Goal: Information Seeking & Learning: Check status

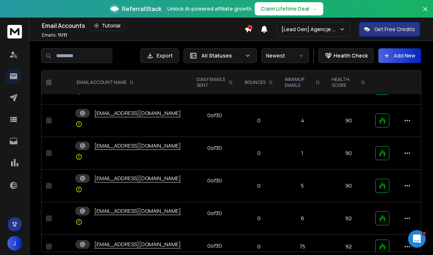
scroll to position [69, 0]
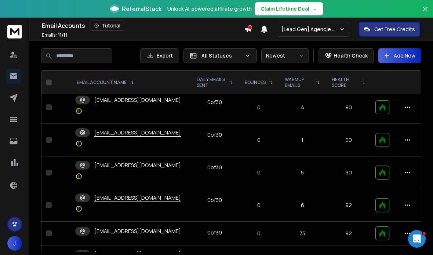
click at [82, 207] on icon at bounding box center [79, 210] width 6 height 6
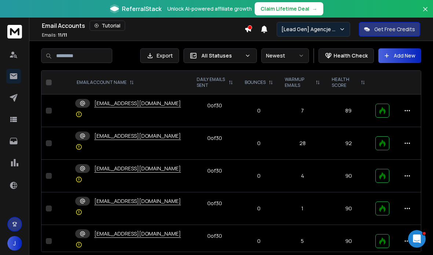
click at [337, 29] on p "[Lead Gen] Agencje pracy" at bounding box center [311, 29] width 58 height 7
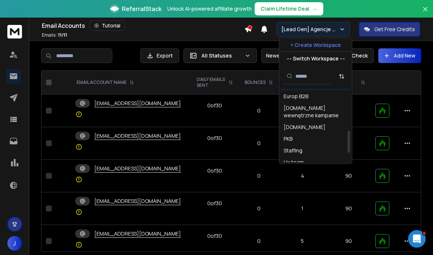
scroll to position [138, 0]
click at [297, 141] on div "PKB" at bounding box center [316, 139] width 70 height 12
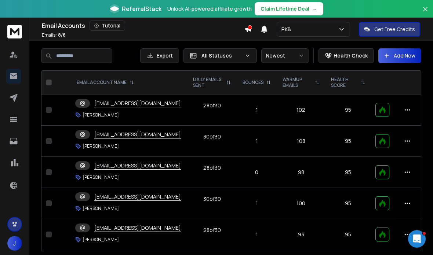
click at [425, 10] on icon "Close banner" at bounding box center [425, 9] width 4 height 4
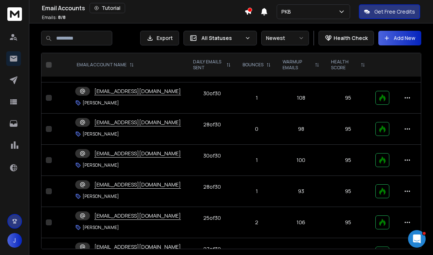
scroll to position [30, 0]
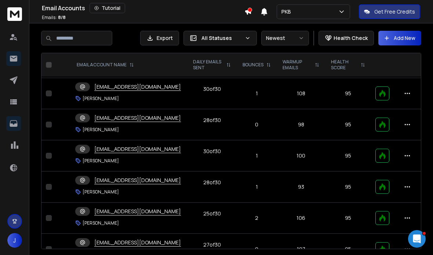
click at [9, 121] on icon at bounding box center [13, 123] width 9 height 9
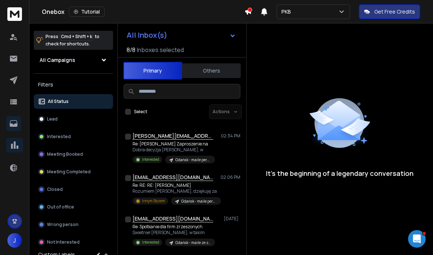
click at [16, 149] on icon at bounding box center [14, 145] width 11 height 11
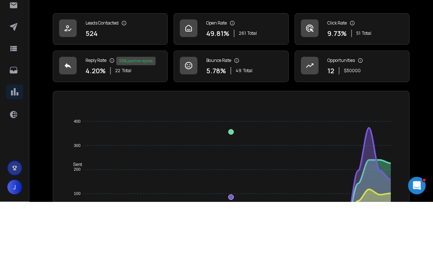
scroll to position [7, 0]
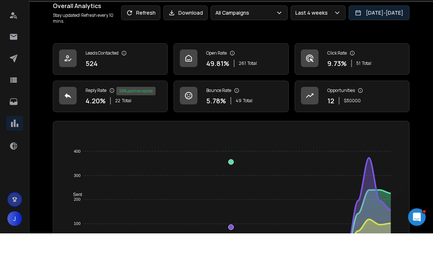
click at [379, 28] on button "[DATE] - [DATE]" at bounding box center [379, 35] width 61 height 15
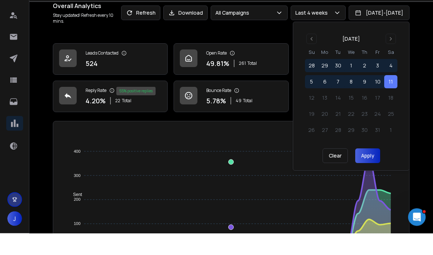
click at [348, 81] on button "1" at bounding box center [351, 87] width 13 height 13
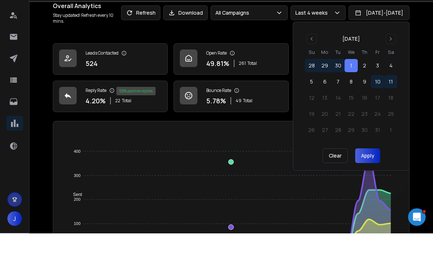
click at [379, 97] on button "10" at bounding box center [377, 103] width 13 height 13
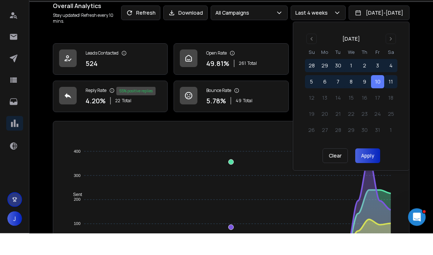
click at [368, 171] on button "Apply" at bounding box center [367, 178] width 25 height 15
